Goal: Find specific fact: Find contact information

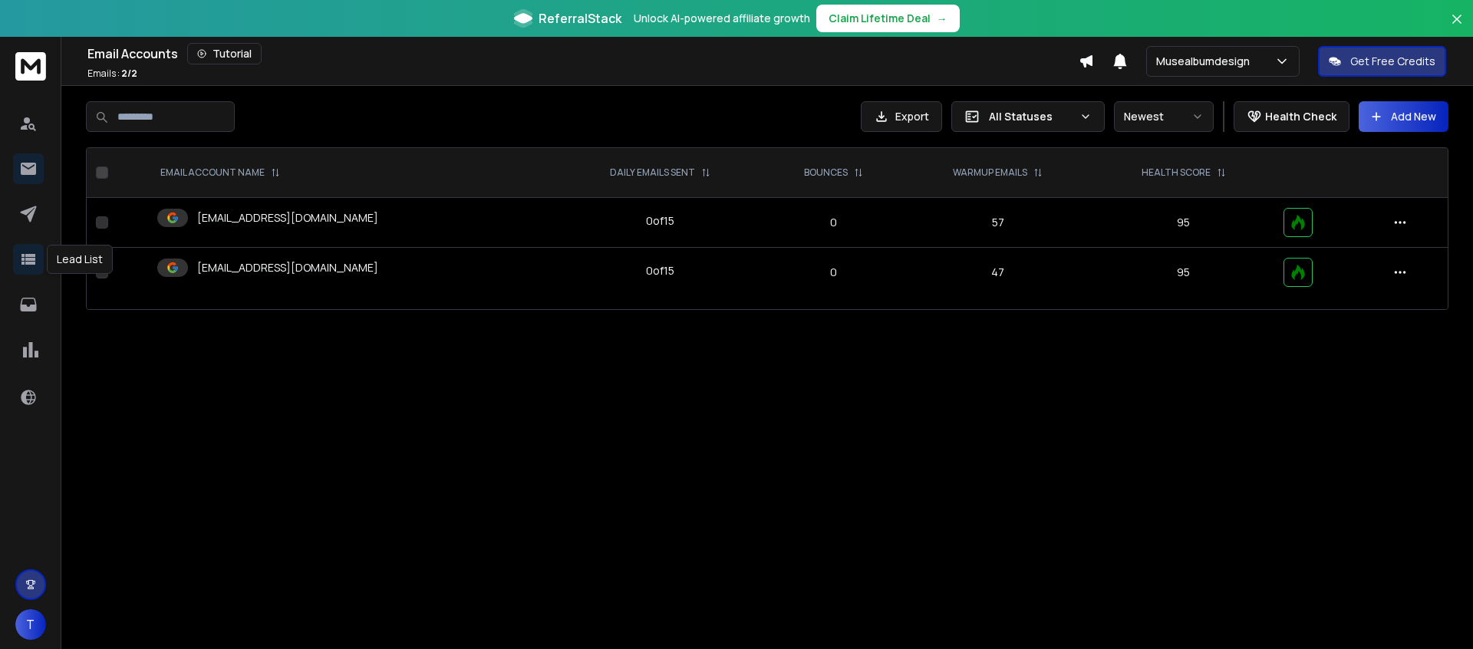
click at [26, 263] on icon at bounding box center [28, 259] width 14 height 11
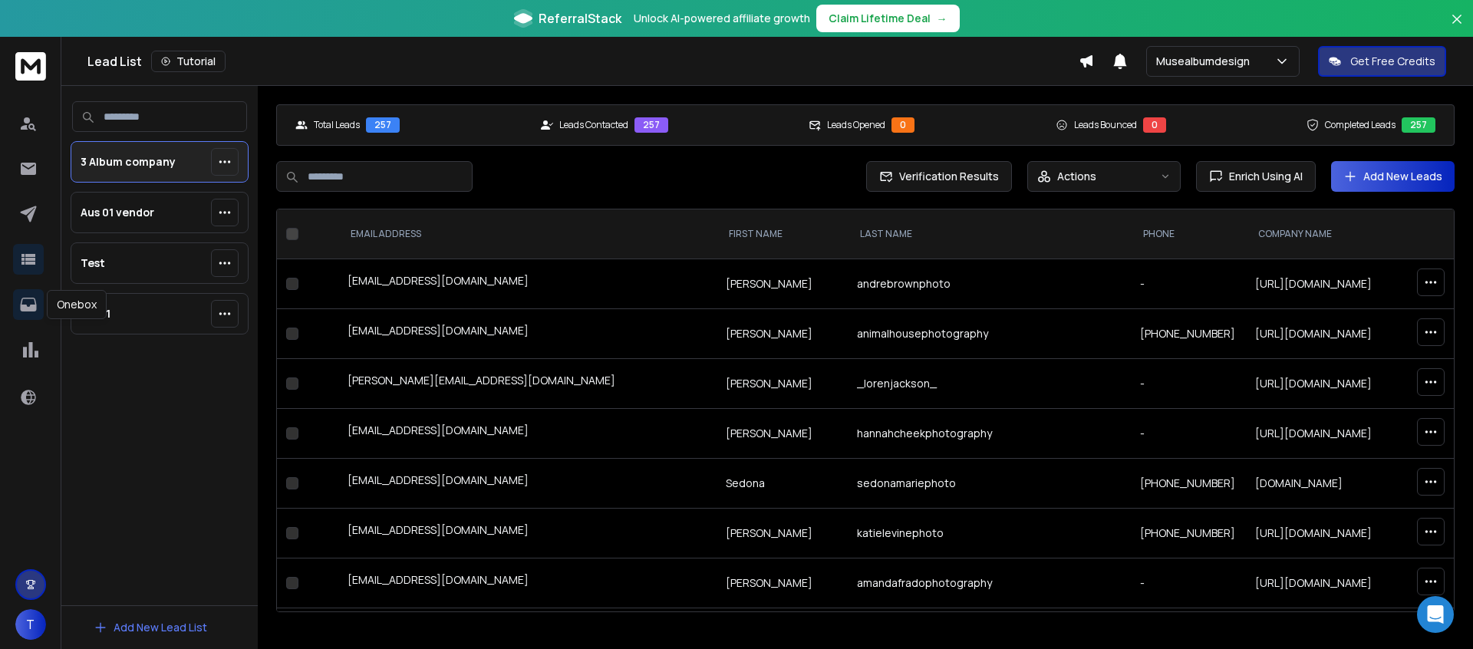
click at [23, 309] on icon at bounding box center [28, 305] width 16 height 14
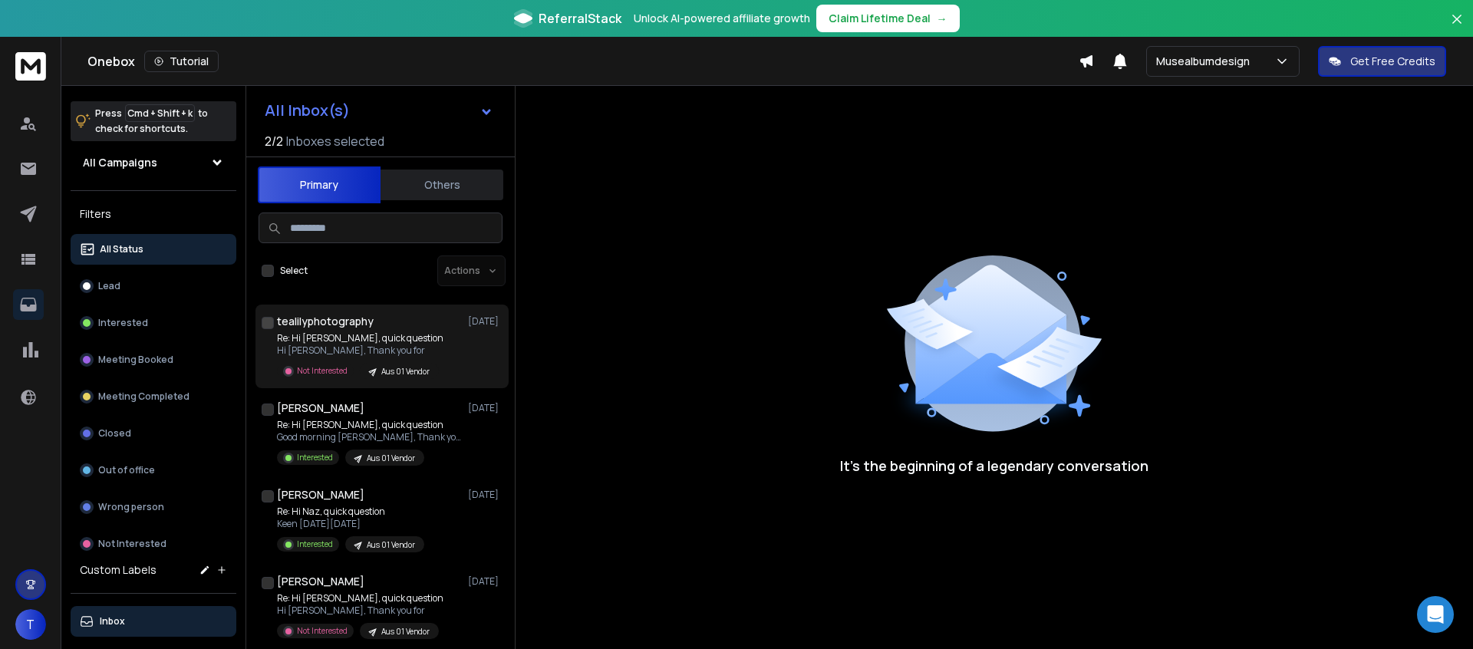
click at [360, 341] on p "Re: Hi [PERSON_NAME], quick question" at bounding box center [360, 338] width 167 height 12
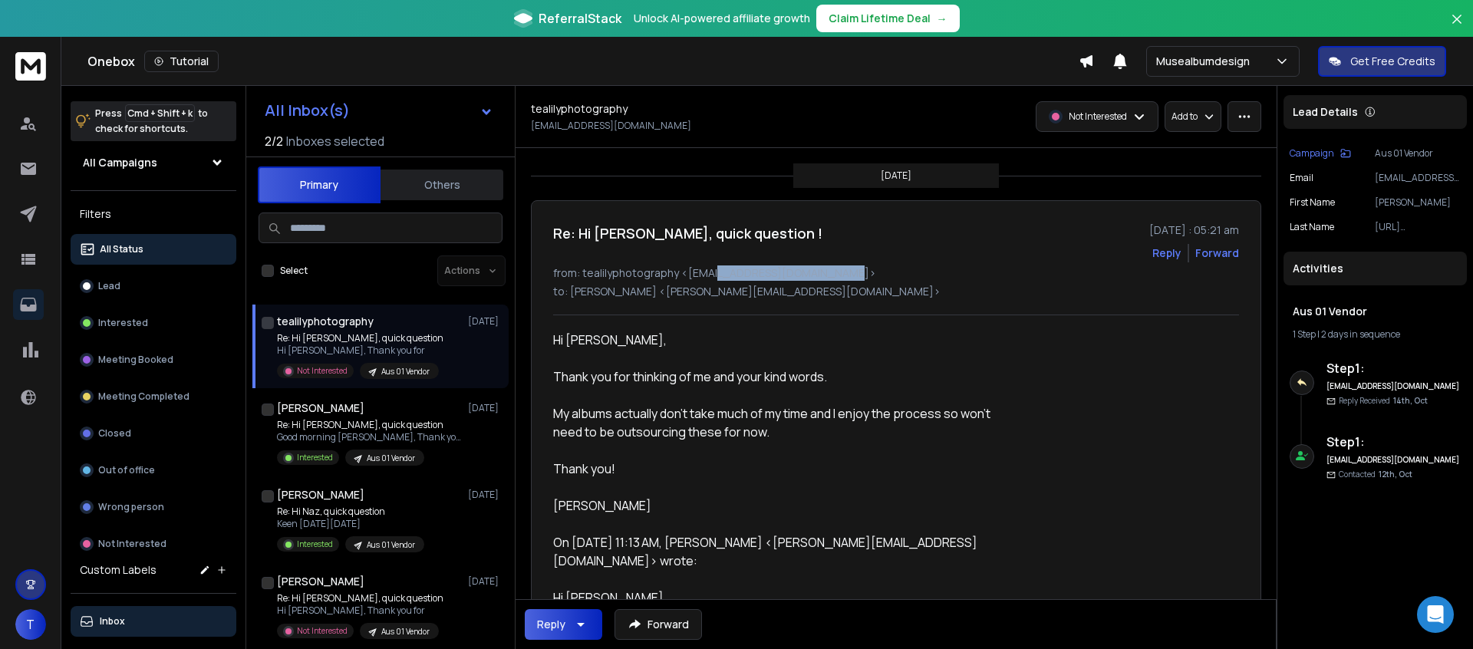
drag, startPoint x: 713, startPoint y: 275, endPoint x: 828, endPoint y: 274, distance: 115.1
click at [828, 274] on p "from: tealilyphotography <[EMAIL_ADDRESS][DOMAIN_NAME]>" at bounding box center [896, 273] width 686 height 15
copy p "[DOMAIN_NAME]"
